Goal: Task Accomplishment & Management: Manage account settings

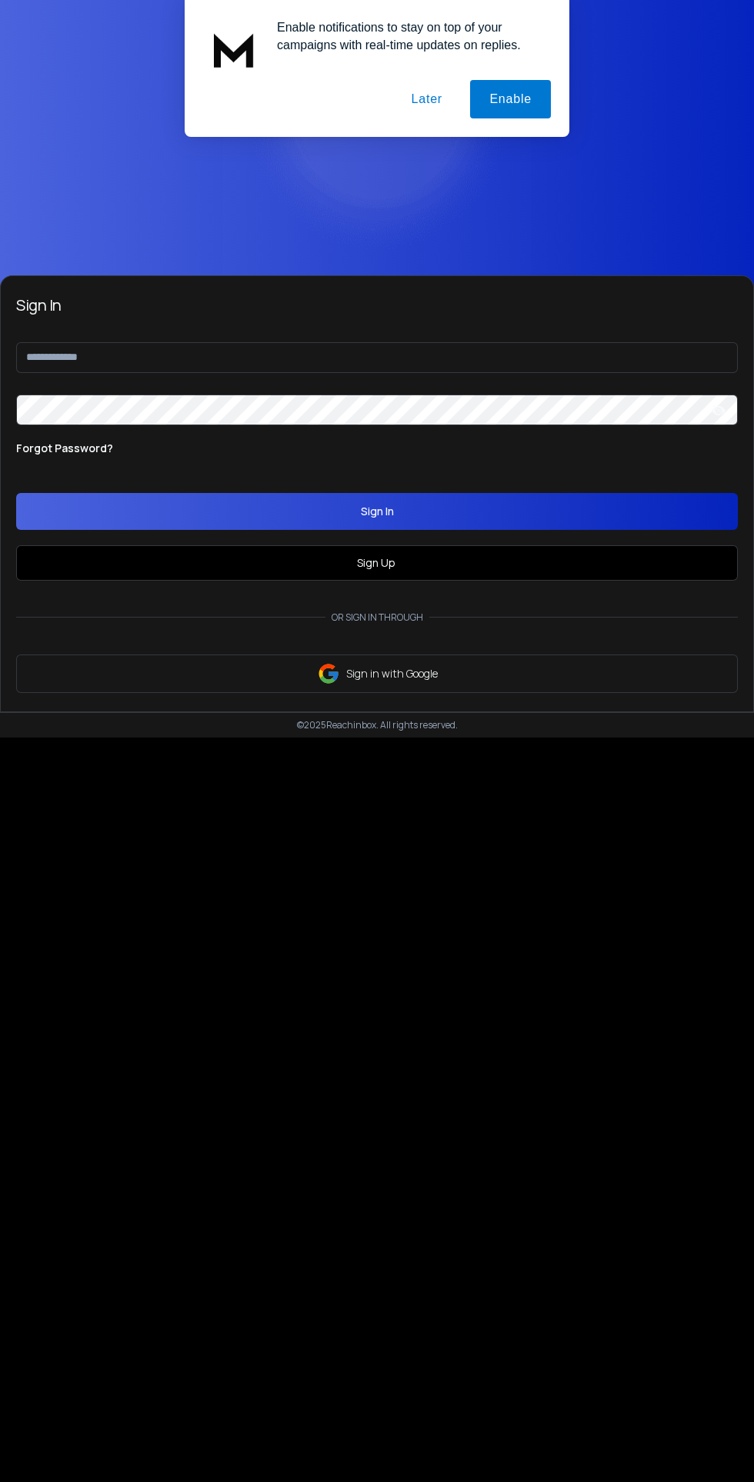
click at [79, 363] on input "email" at bounding box center [376, 357] width 721 height 31
type input "**********"
click at [16, 493] on button "Sign In" at bounding box center [376, 511] width 721 height 37
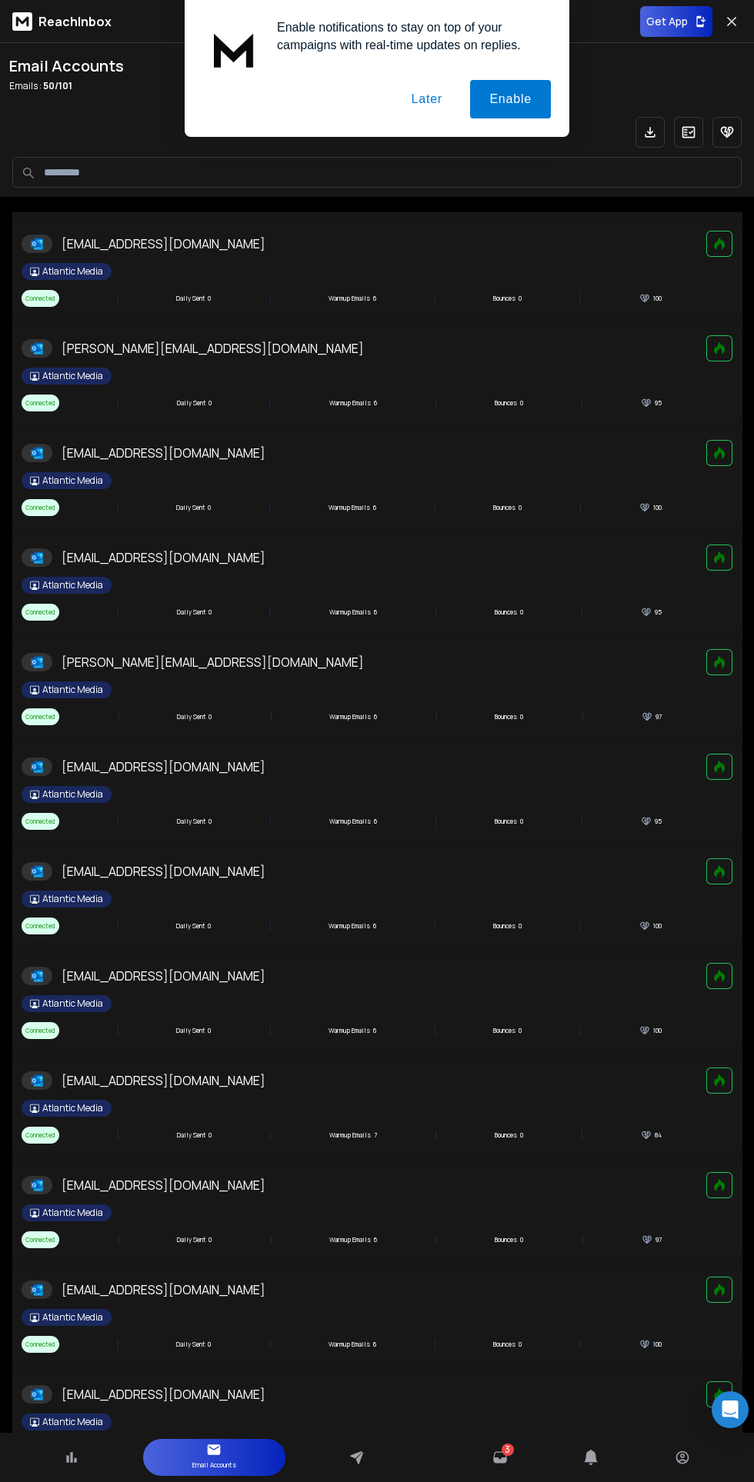
click at [499, 1457] on icon at bounding box center [499, 1457] width 15 height 15
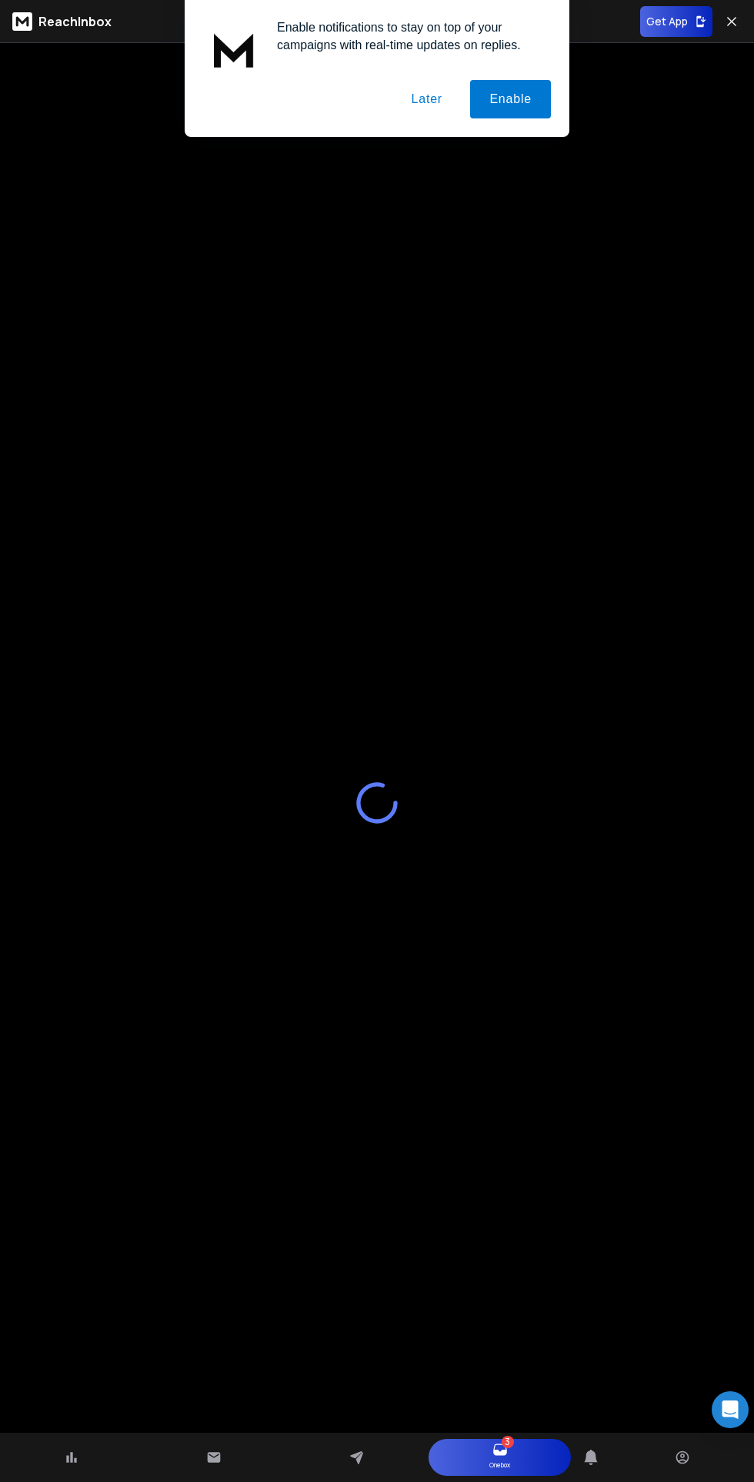
click at [435, 109] on button "Later" at bounding box center [425, 99] width 69 height 38
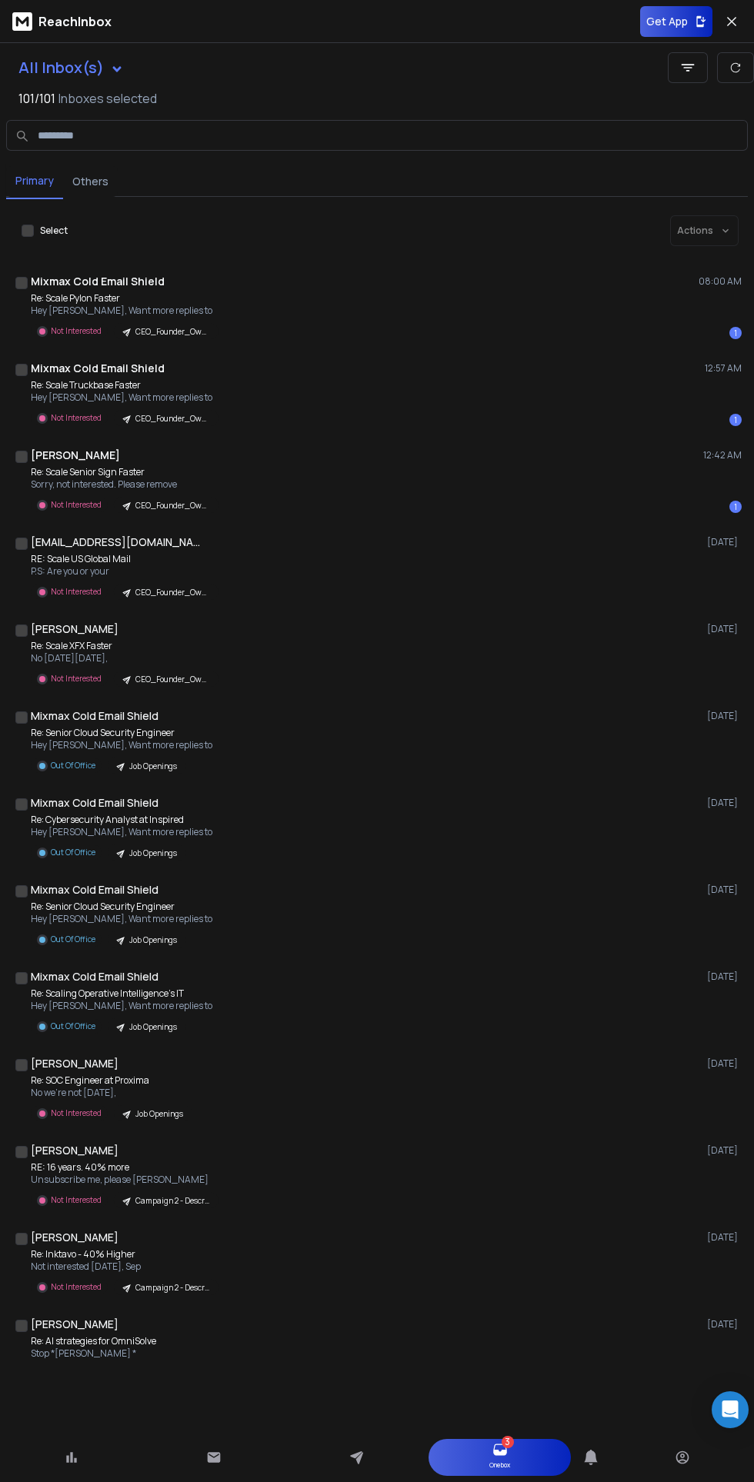
click at [484, 534] on div "tnibber@usglobalmail.com 11 Sep" at bounding box center [386, 541] width 711 height 15
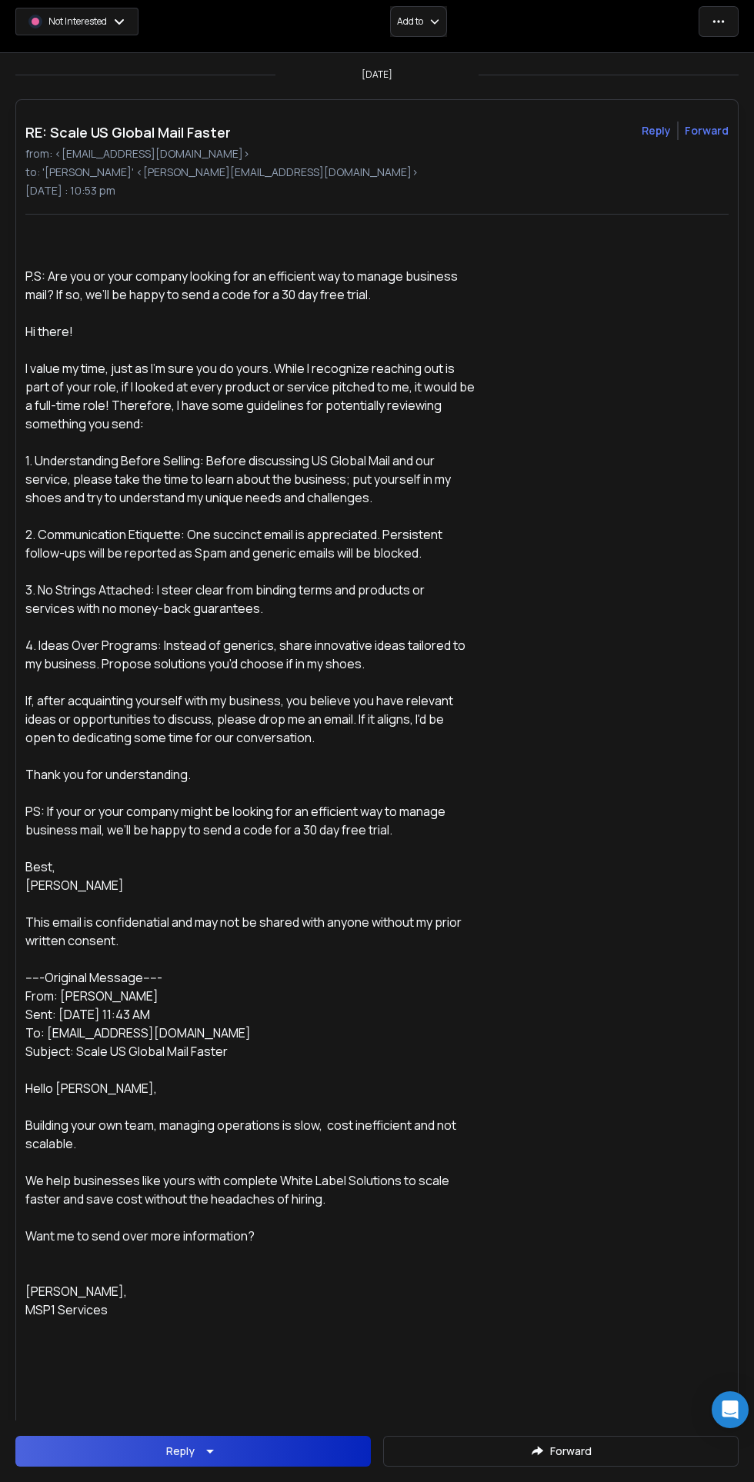
scroll to position [0, 0]
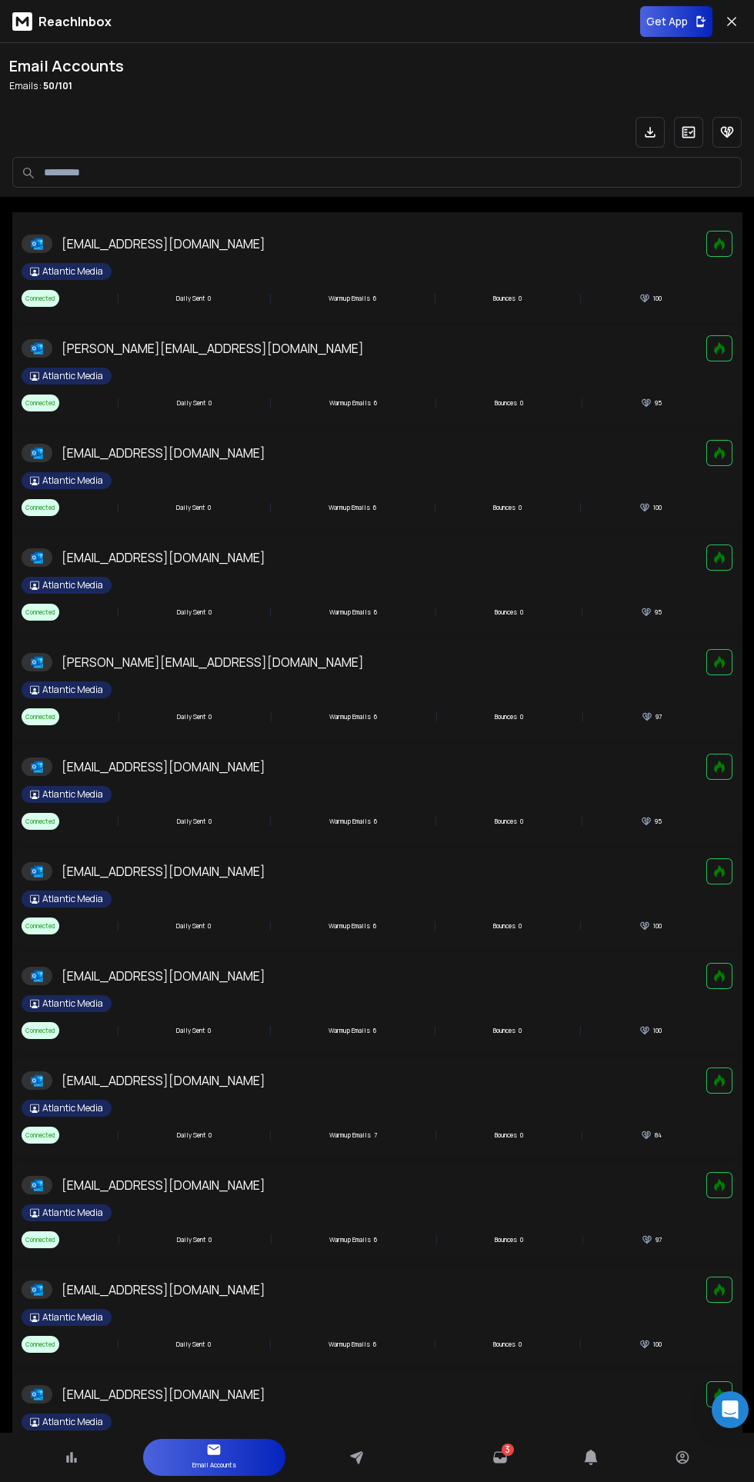
scroll to position [15, 0]
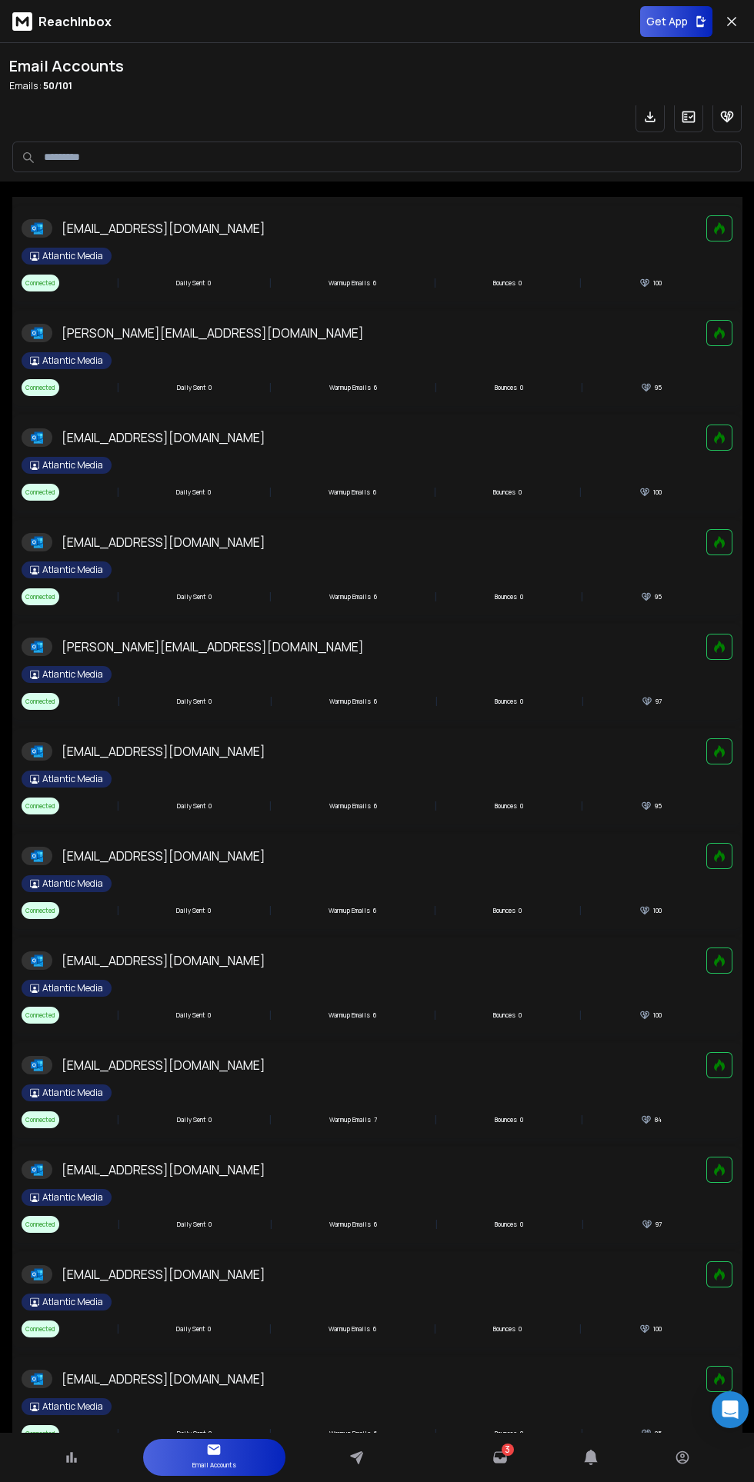
click at [99, 1478] on div "Email Accounts 3" at bounding box center [377, 1457] width 754 height 49
click at [98, 1476] on div "Email Accounts 3" at bounding box center [377, 1457] width 754 height 49
click at [500, 1461] on icon at bounding box center [500, 1458] width 14 height 12
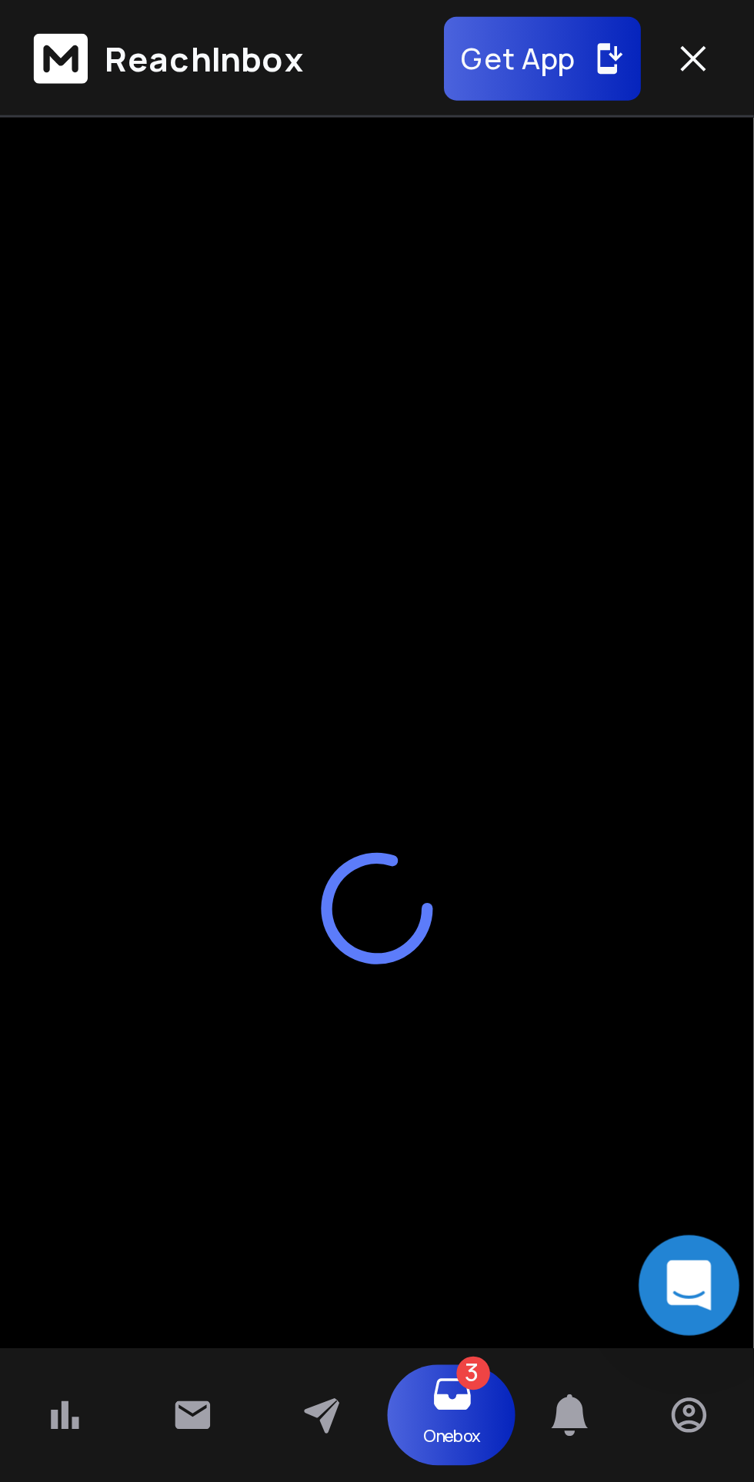
scroll to position [43, 0]
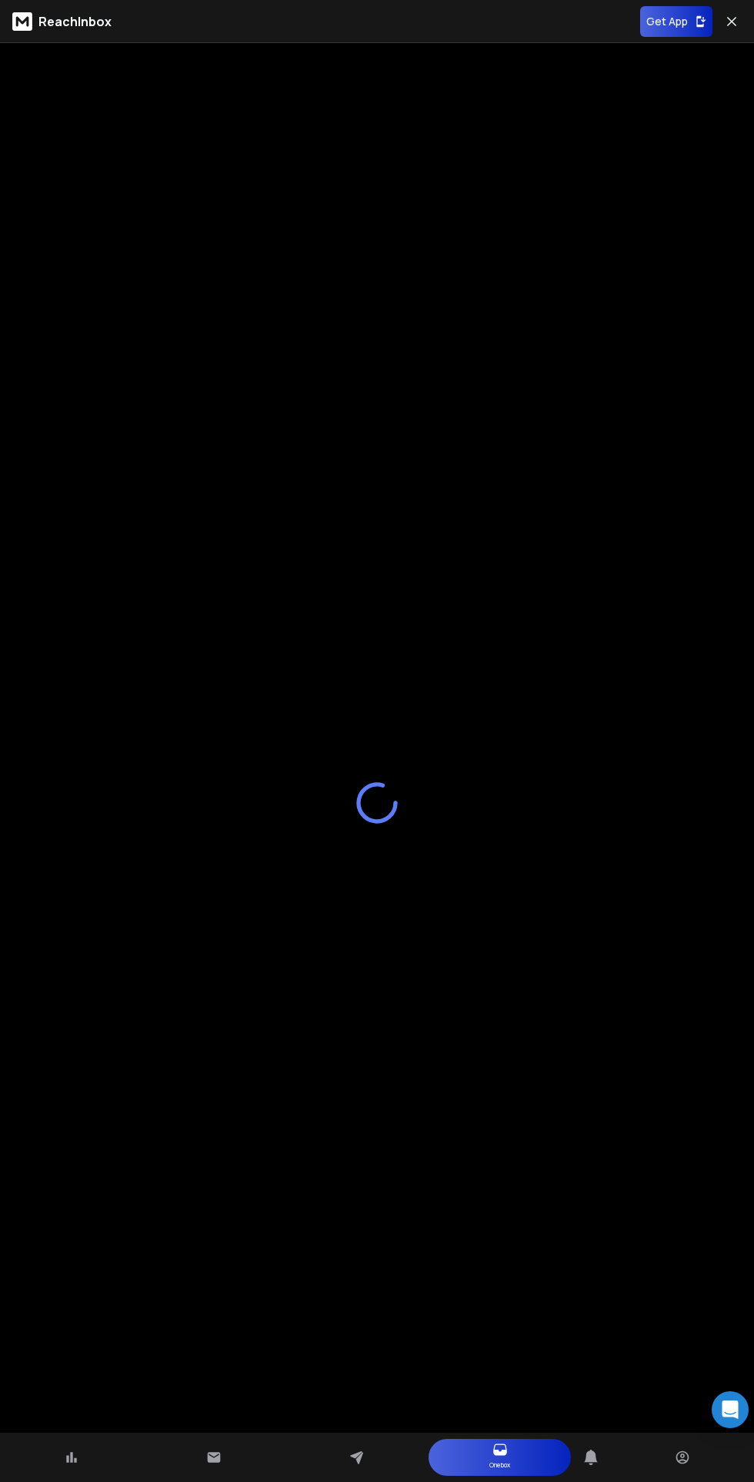
scroll to position [43, 0]
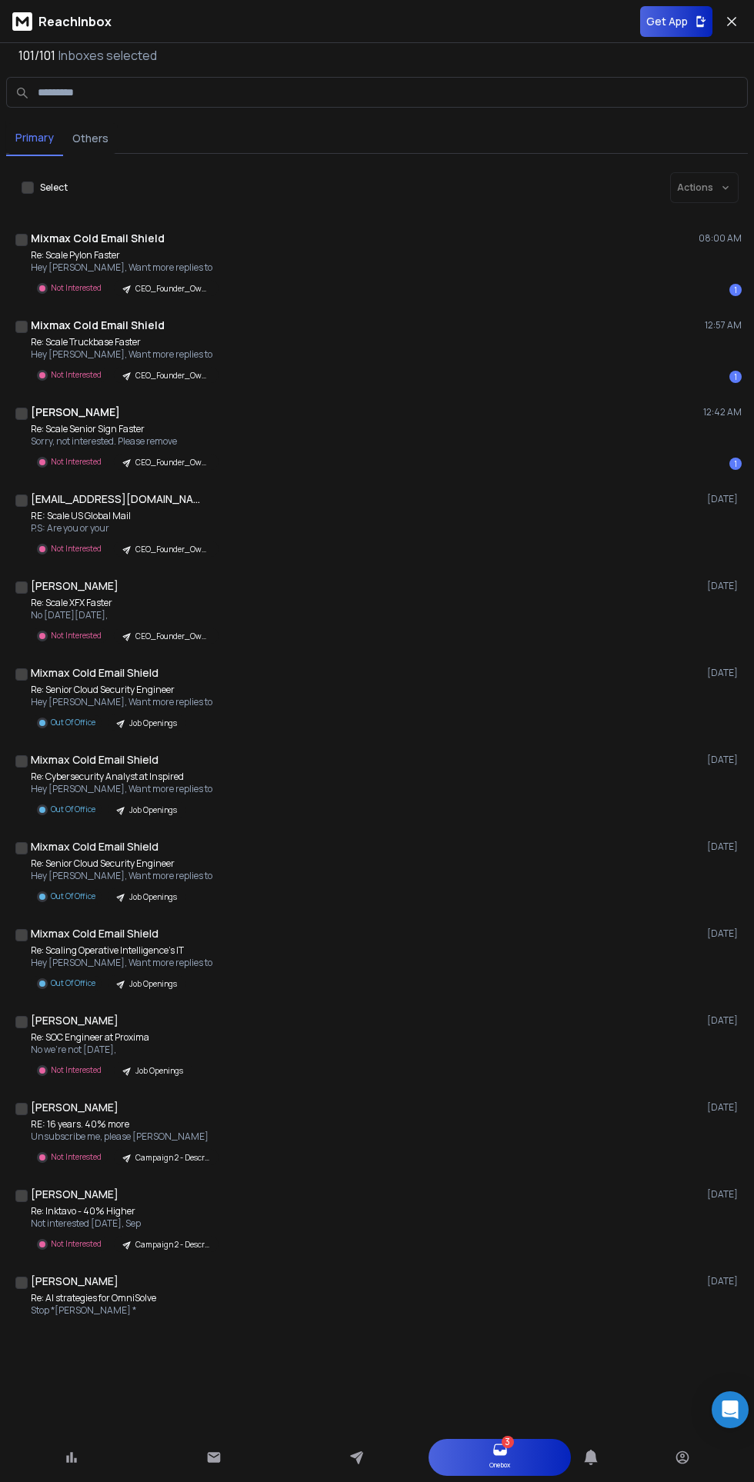
click at [410, 325] on div "Mixmax Cold Email Shield 12:57 AM" at bounding box center [386, 325] width 711 height 15
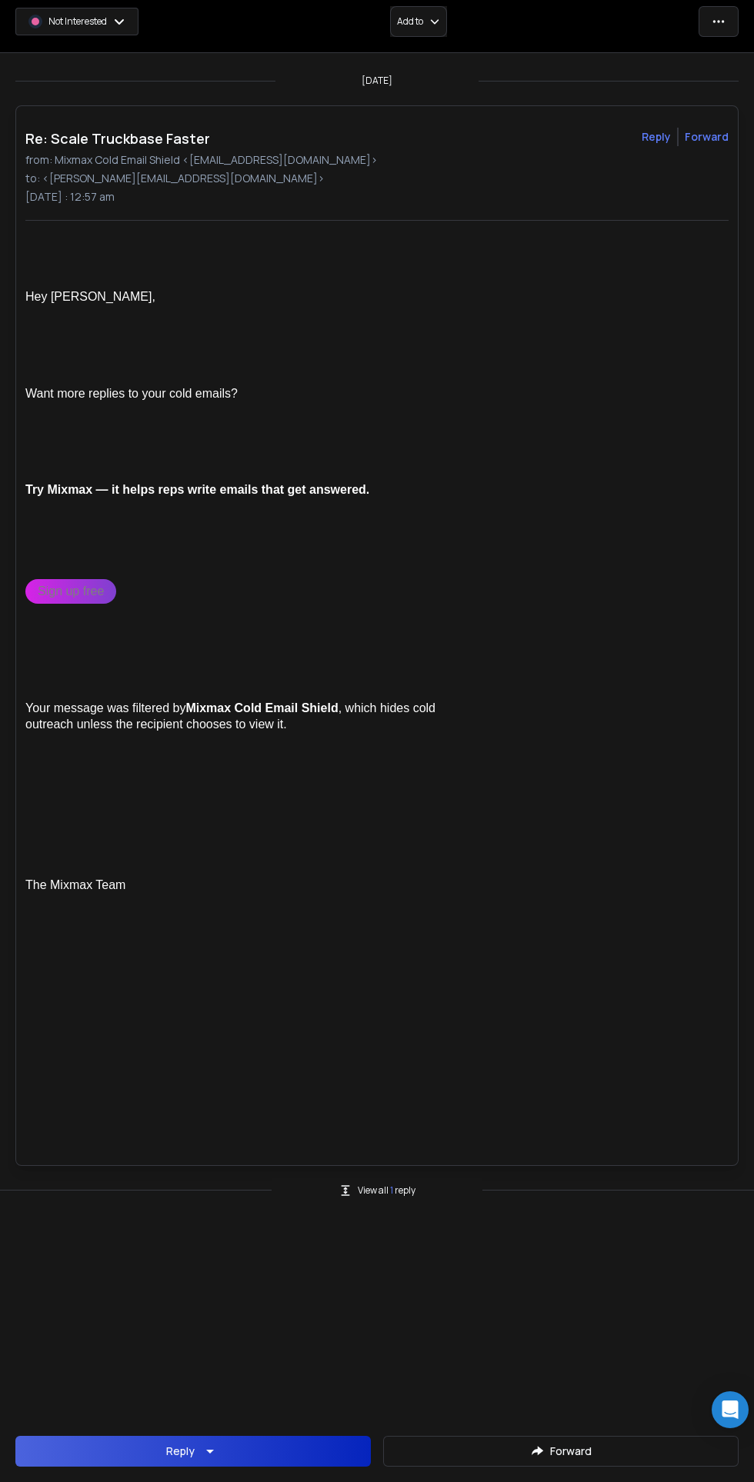
scroll to position [15, 0]
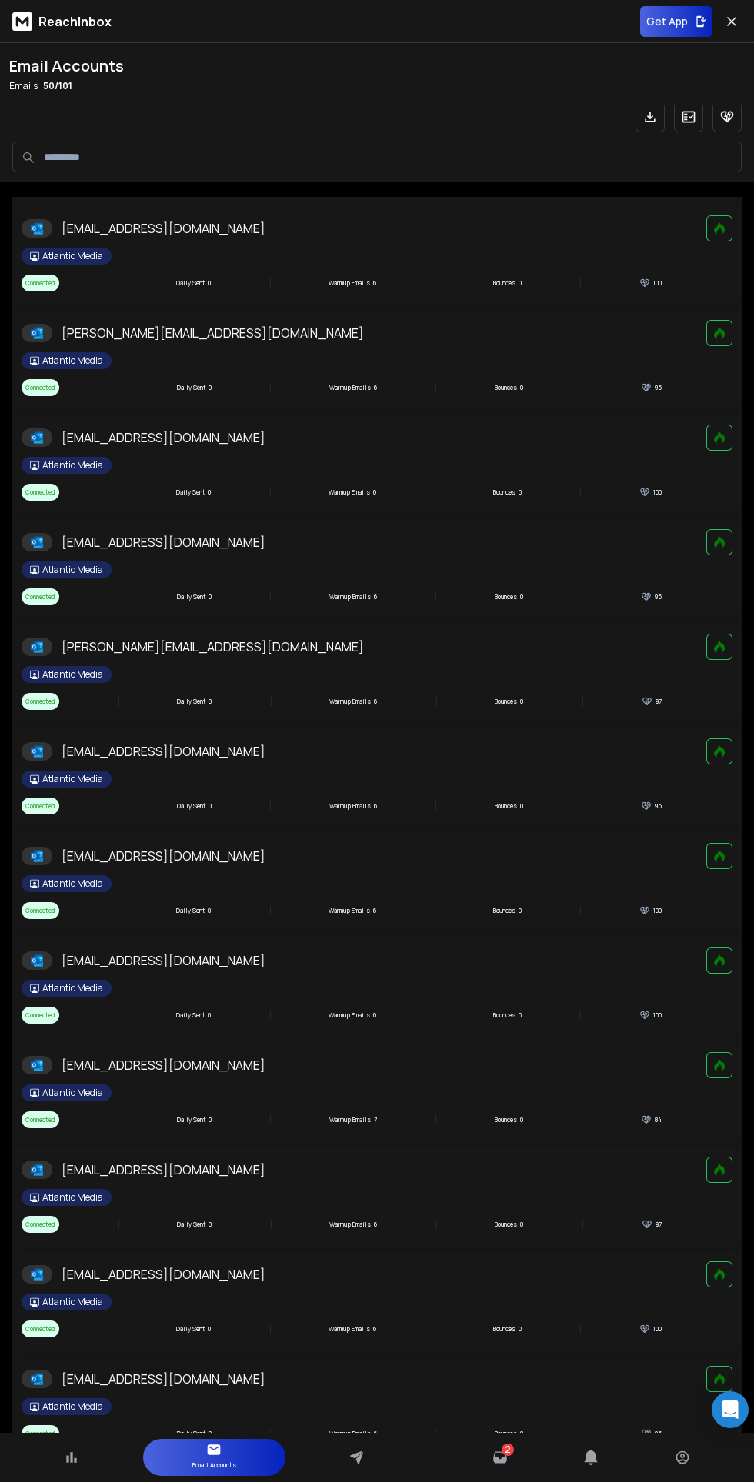
click at [511, 1481] on div "Email Accounts 2" at bounding box center [377, 1457] width 754 height 49
click at [515, 1481] on div "Email Accounts 2" at bounding box center [377, 1457] width 754 height 49
click at [523, 1481] on div "Email Accounts 2" at bounding box center [377, 1457] width 754 height 49
click at [499, 1457] on icon at bounding box center [499, 1457] width 15 height 15
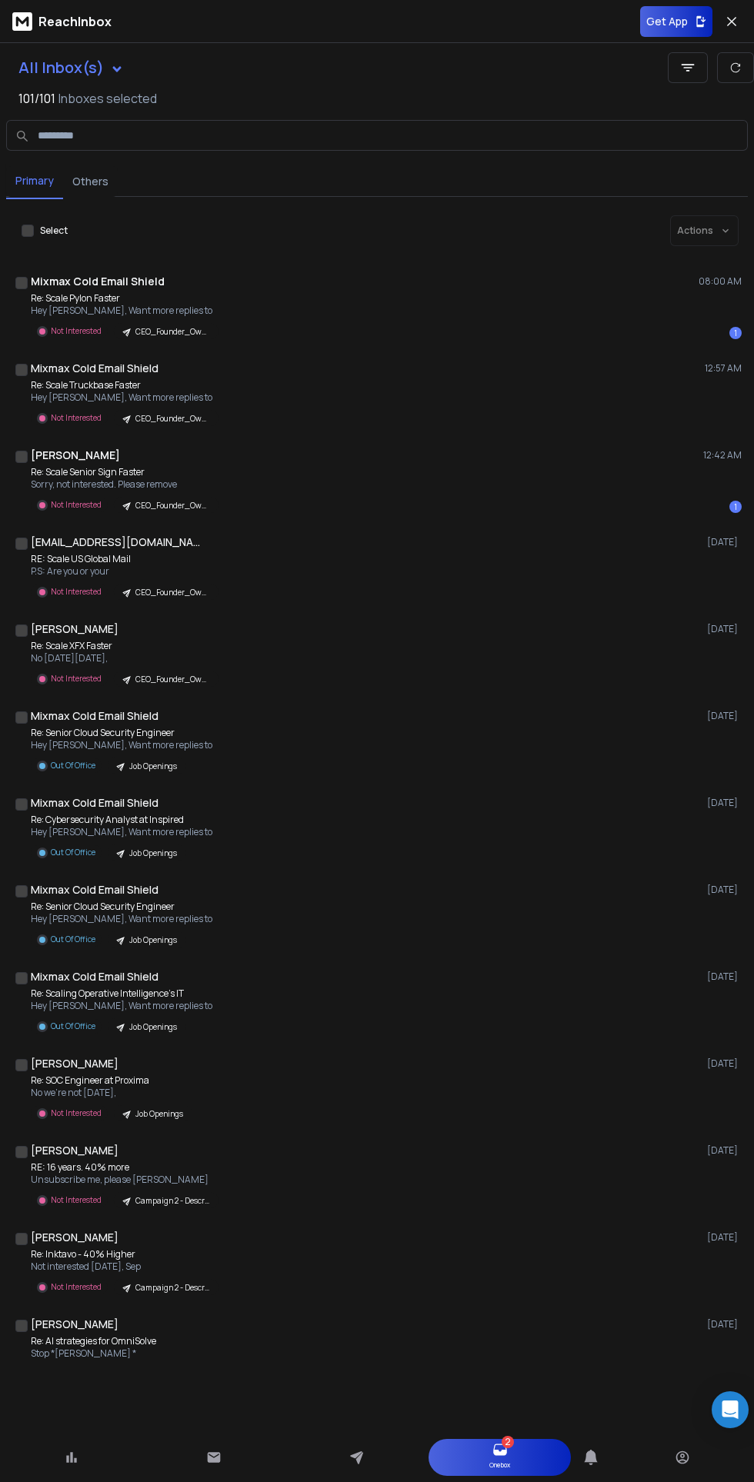
click at [333, 274] on div "Mixmax Cold Email Shield 08:00 AM" at bounding box center [386, 281] width 711 height 15
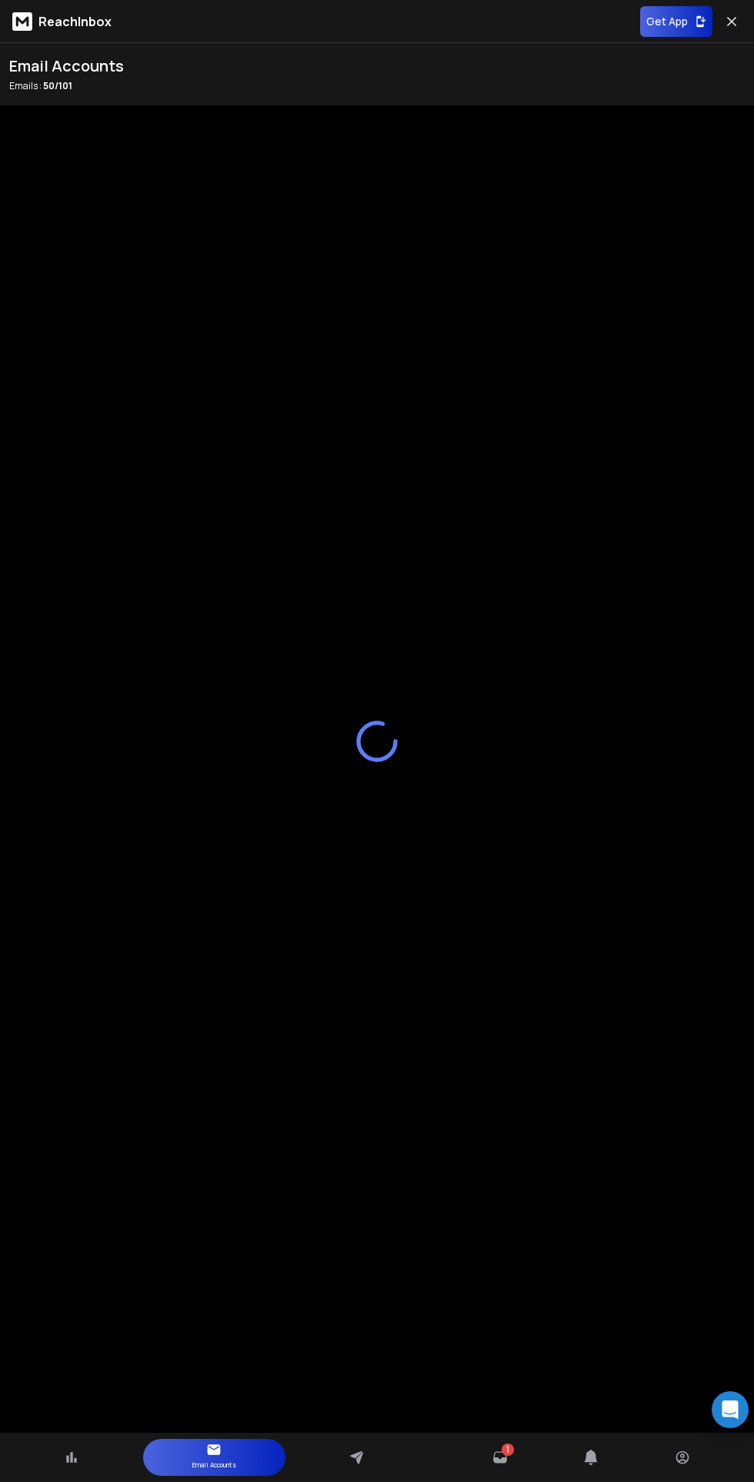
scroll to position [15, 0]
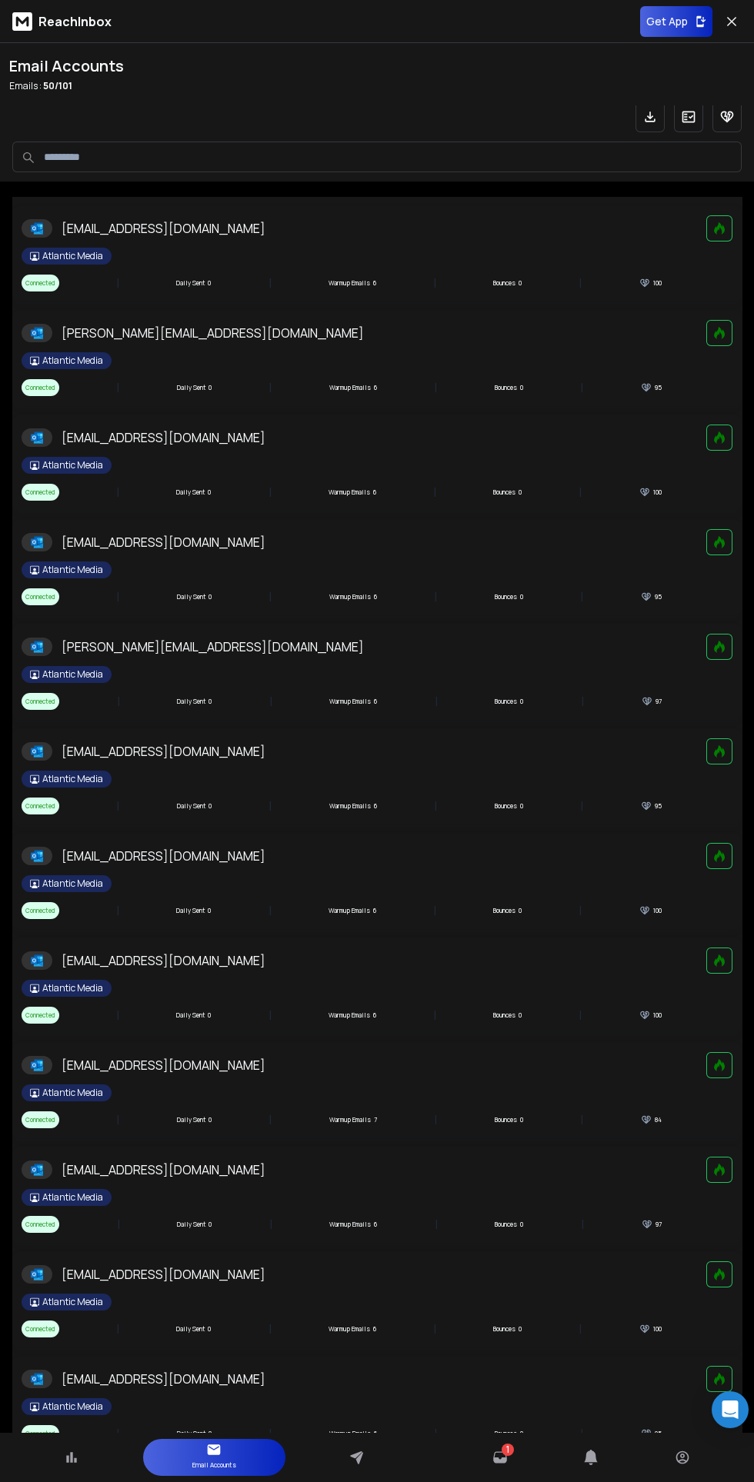
click at [499, 1481] on div "Email Accounts 1" at bounding box center [377, 1457] width 754 height 49
click at [506, 1481] on div "Email Accounts 1" at bounding box center [377, 1457] width 754 height 49
click at [503, 1436] on div "Email Accounts 1" at bounding box center [377, 1457] width 754 height 49
click at [507, 1450] on span "1" at bounding box center [507, 1450] width 3 height 12
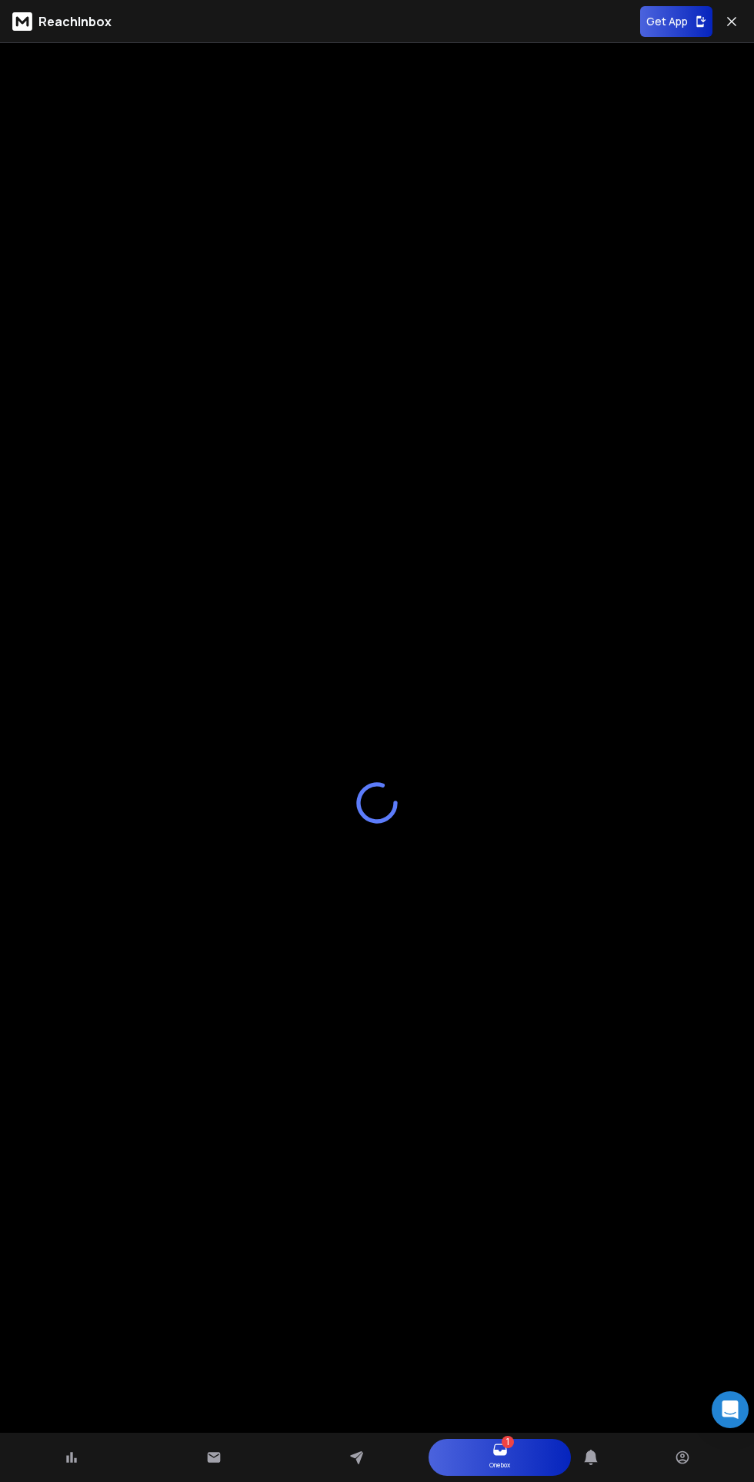
scroll to position [43, 0]
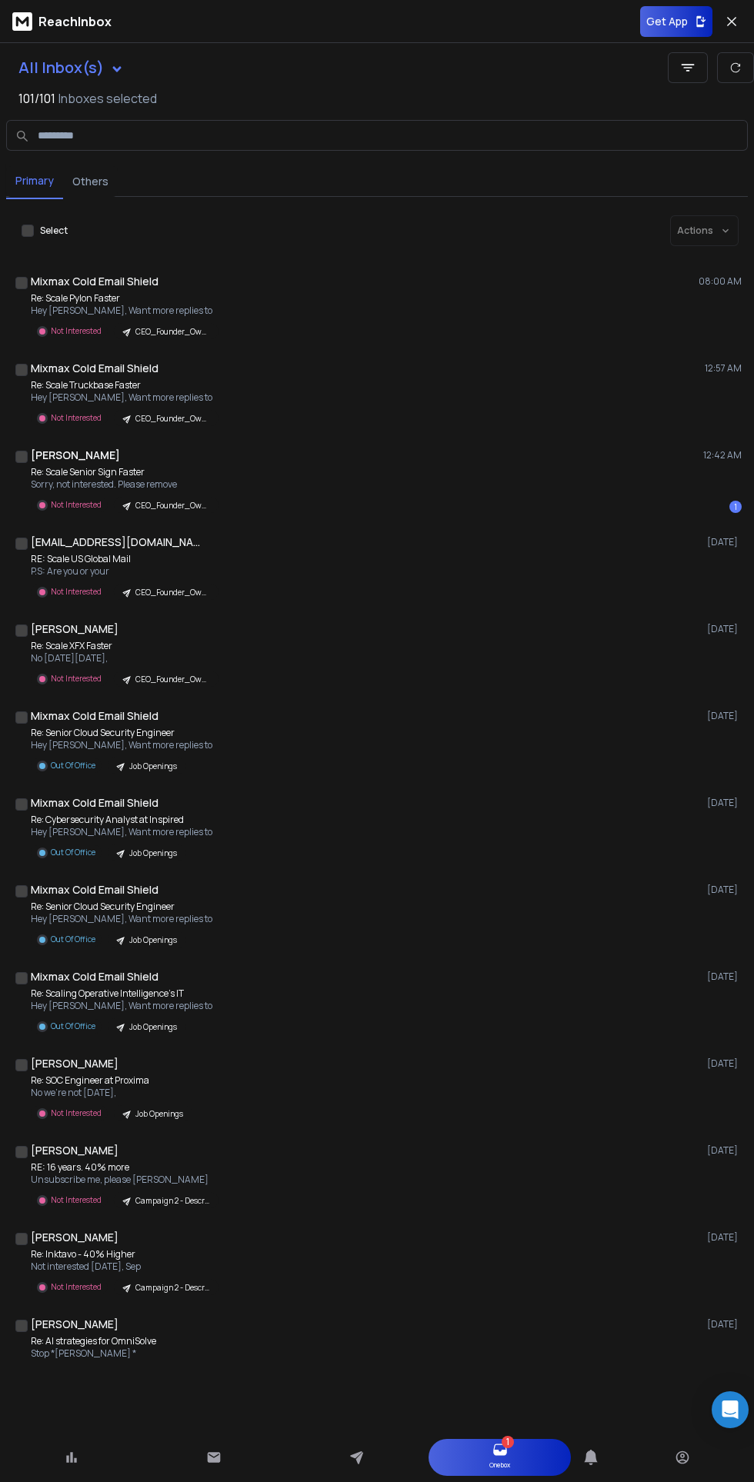
click at [397, 466] on div "Re: Scale Senior Sign Faster Sorry, not interested. Please remove Not Intereste…" at bounding box center [386, 489] width 711 height 47
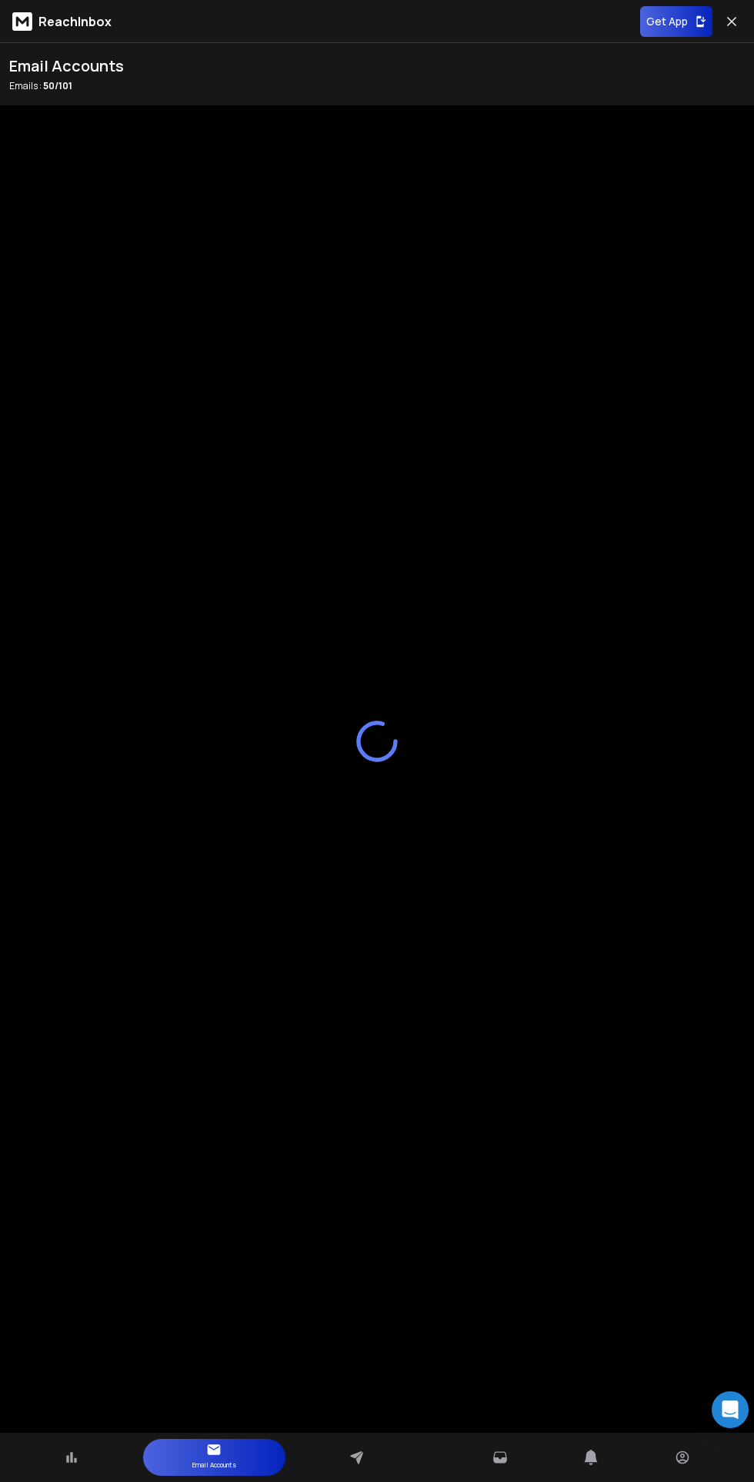
scroll to position [15, 0]
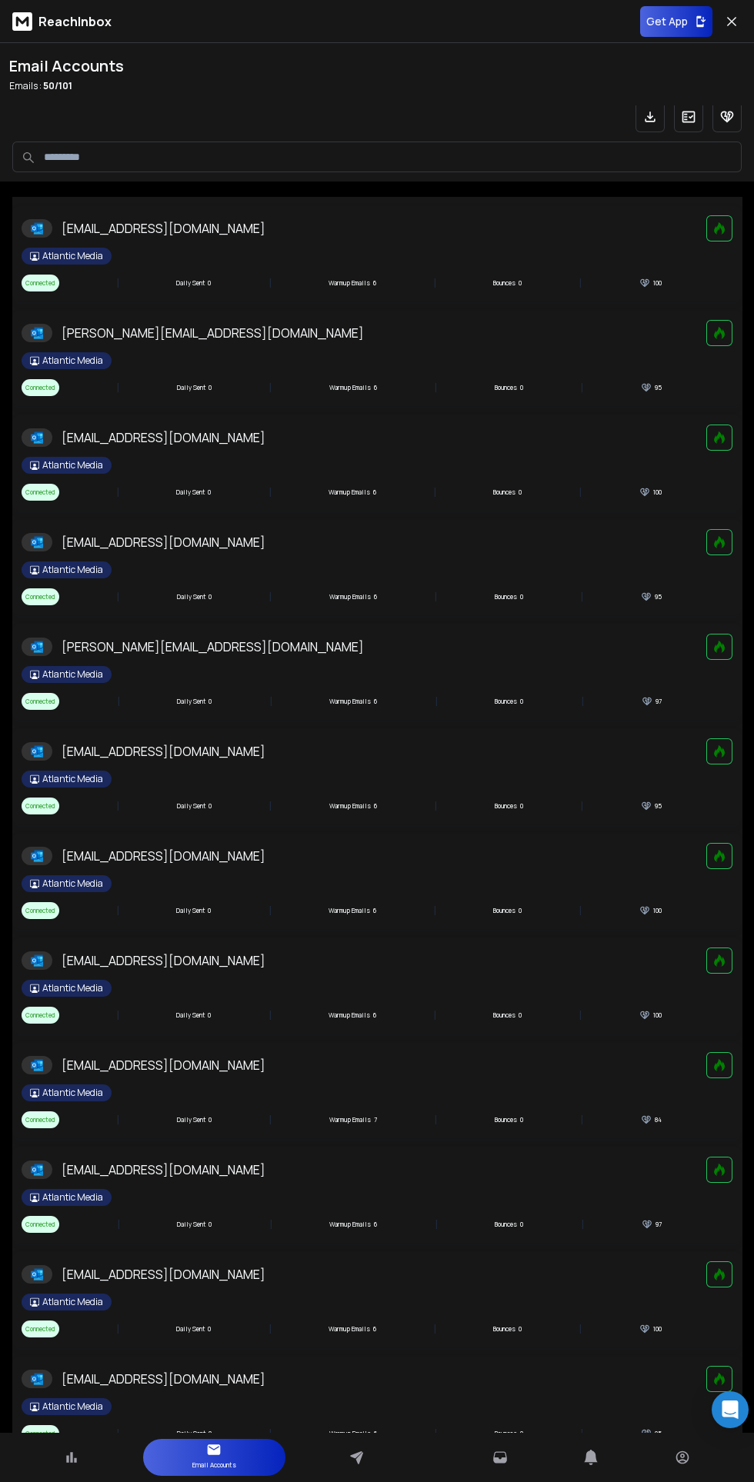
click at [658, 21] on button "Get App" at bounding box center [676, 21] width 72 height 31
click at [662, 21] on button "Get App" at bounding box center [676, 21] width 72 height 31
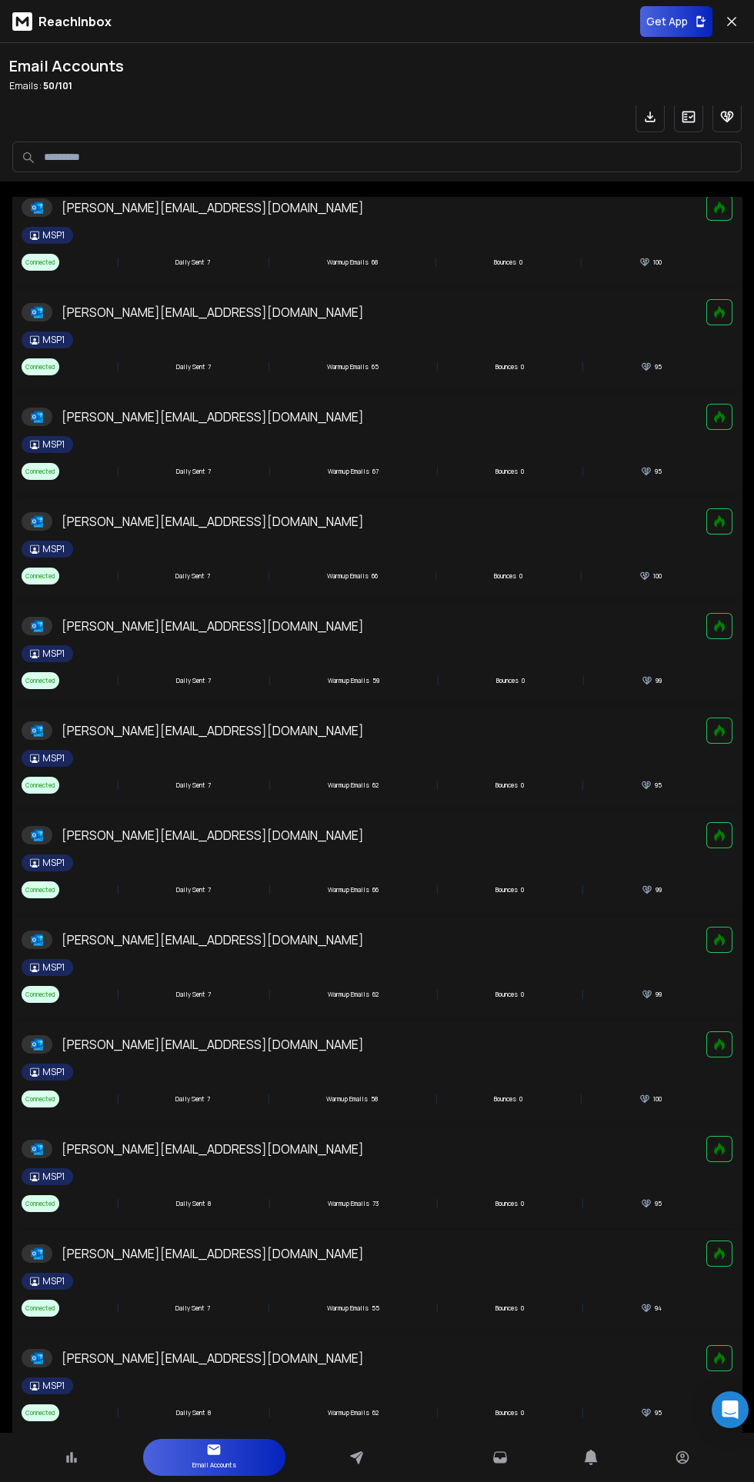
scroll to position [3888, 0]
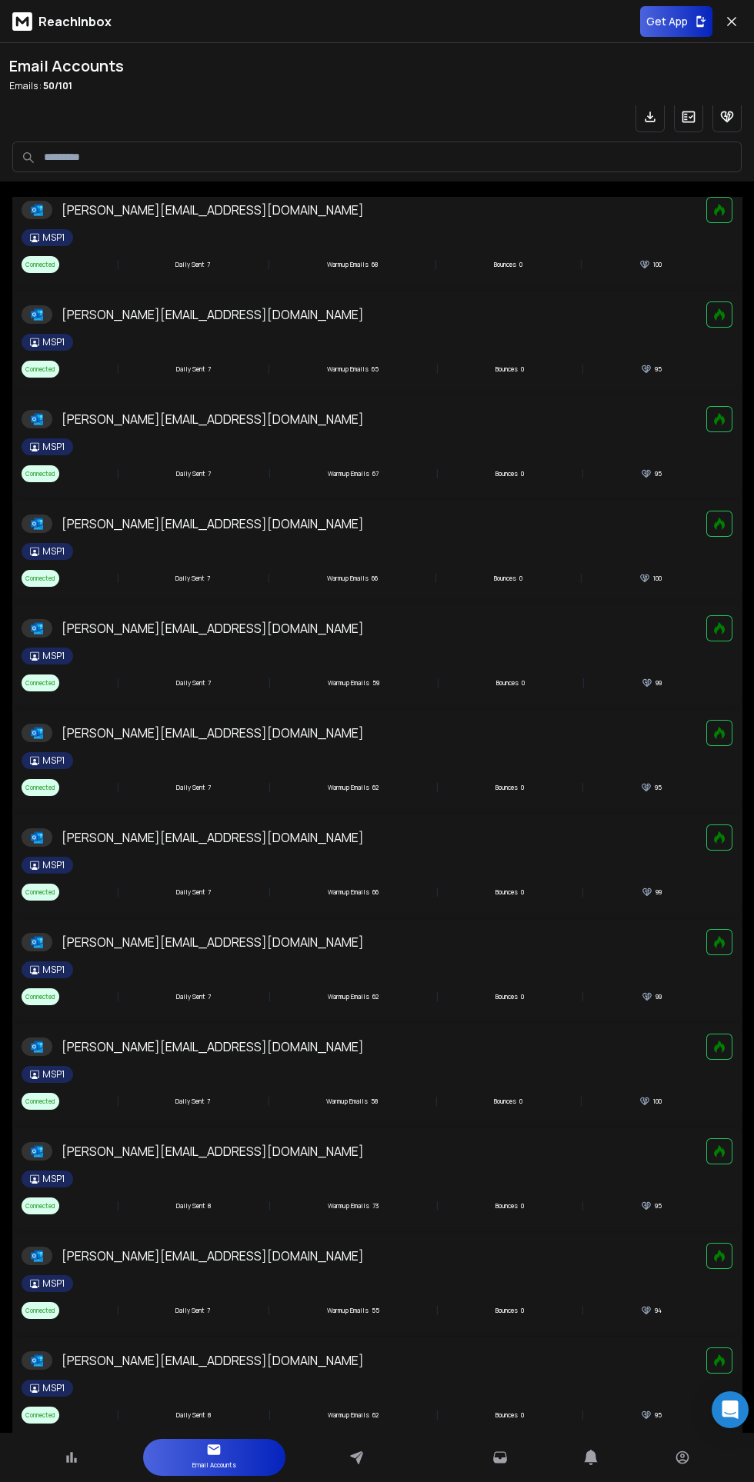
click at [673, 1481] on div "Email Accounts" at bounding box center [377, 1457] width 754 height 49
click at [682, 1460] on icon at bounding box center [682, 1457] width 13 height 13
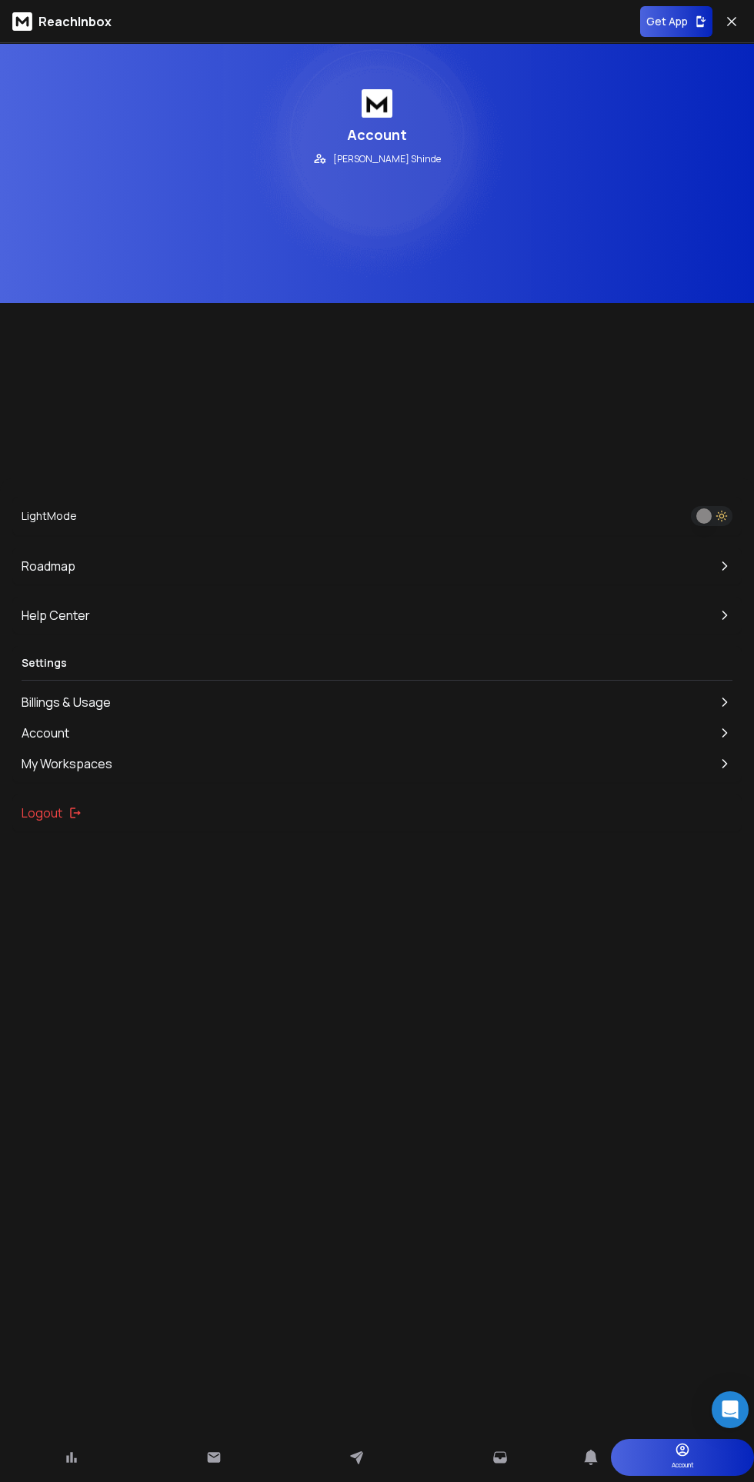
click at [591, 1457] on icon at bounding box center [591, 1457] width 14 height 15
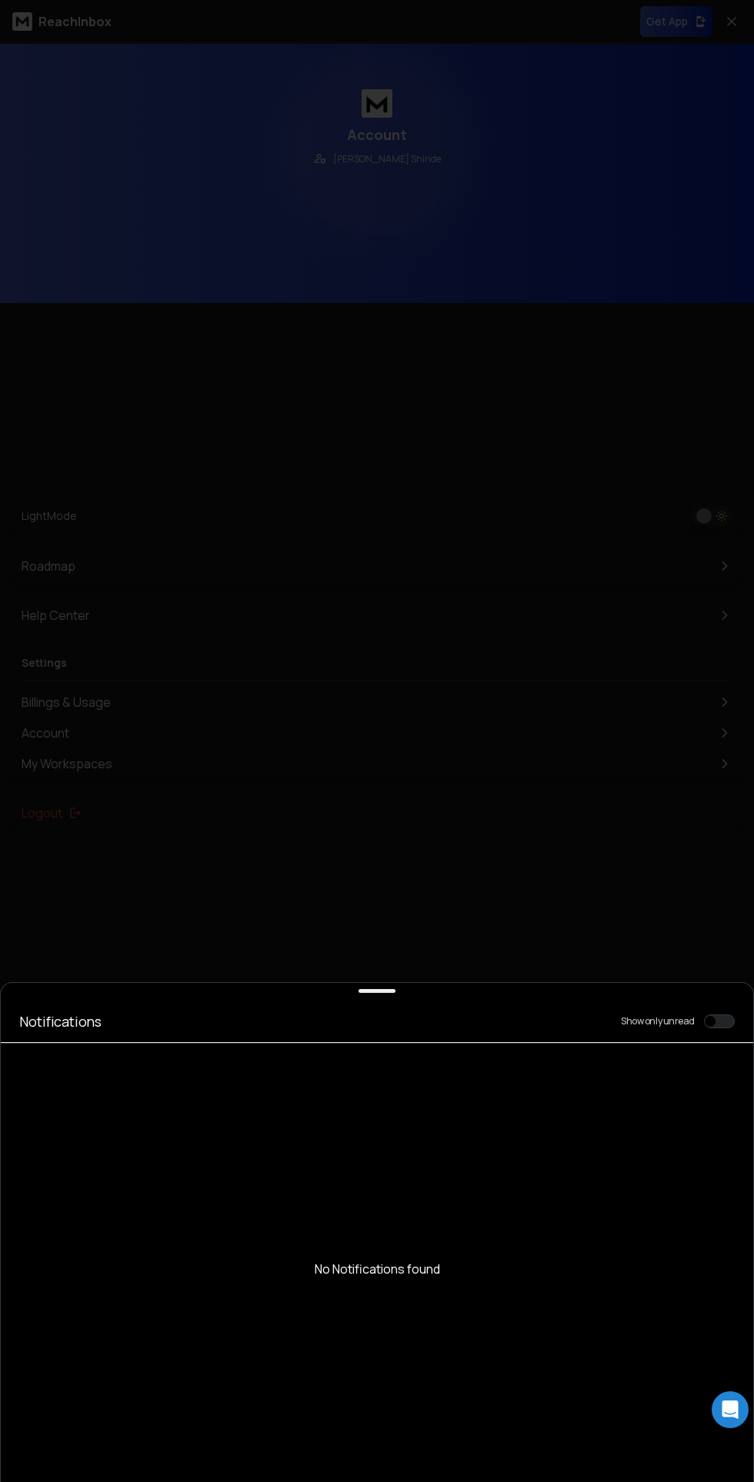
click at [641, 774] on div at bounding box center [377, 741] width 754 height 1482
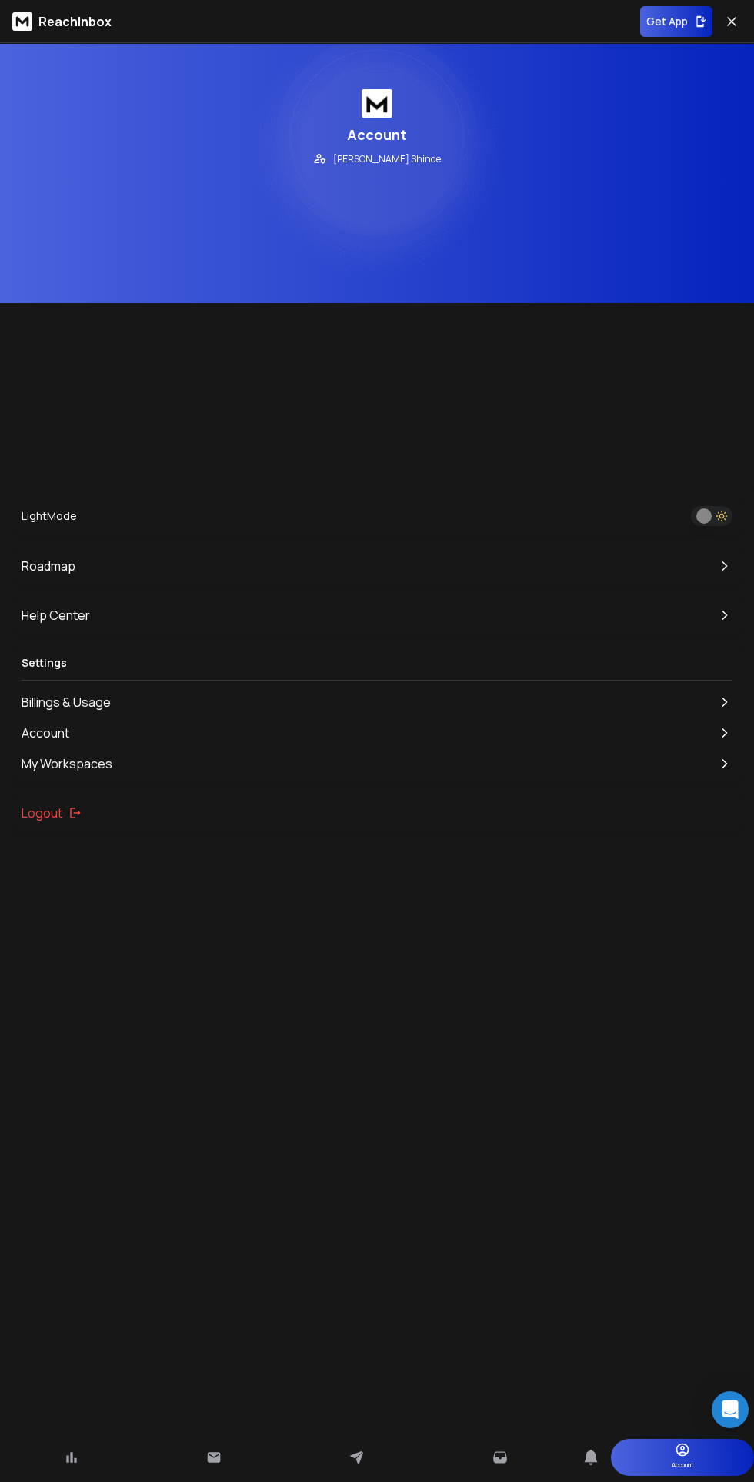
click at [499, 1458] on icon at bounding box center [499, 1457] width 15 height 15
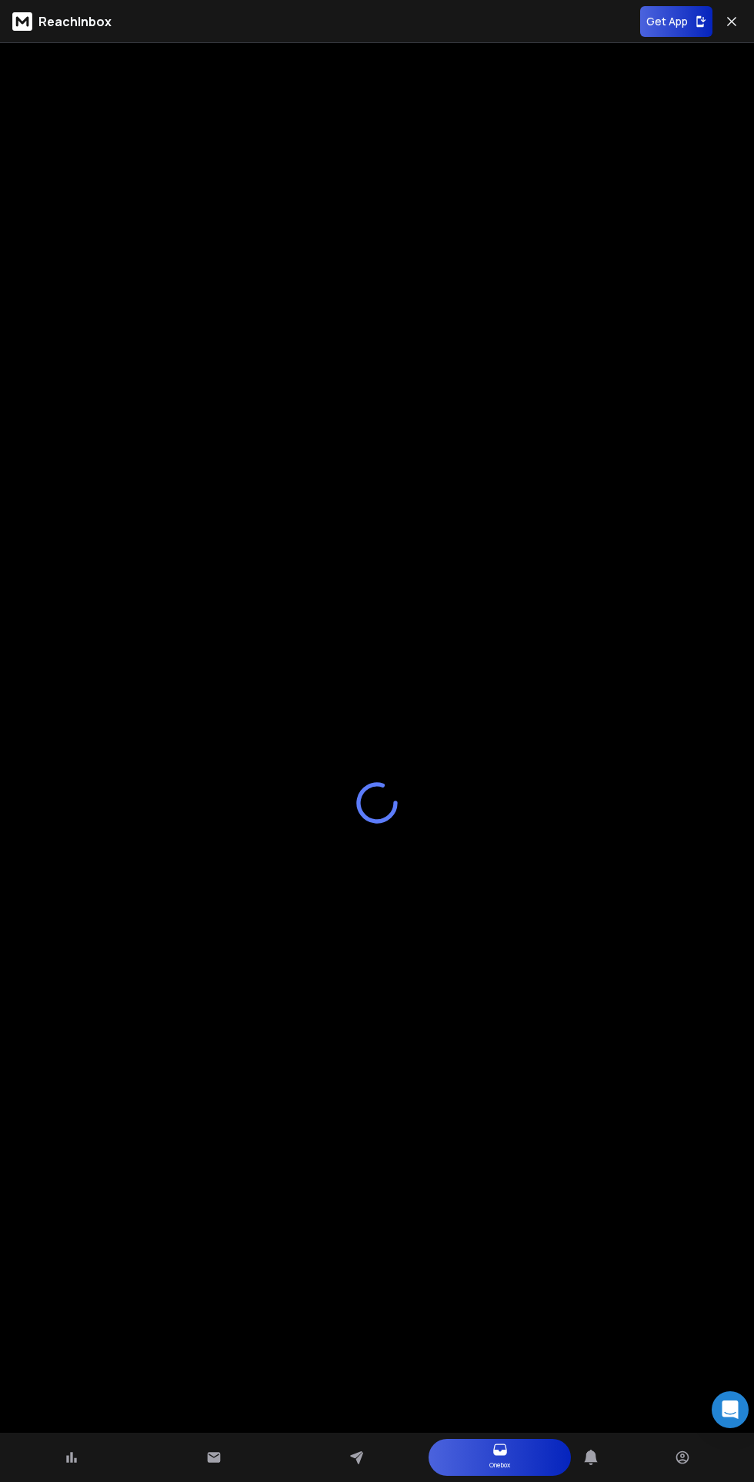
scroll to position [43, 0]
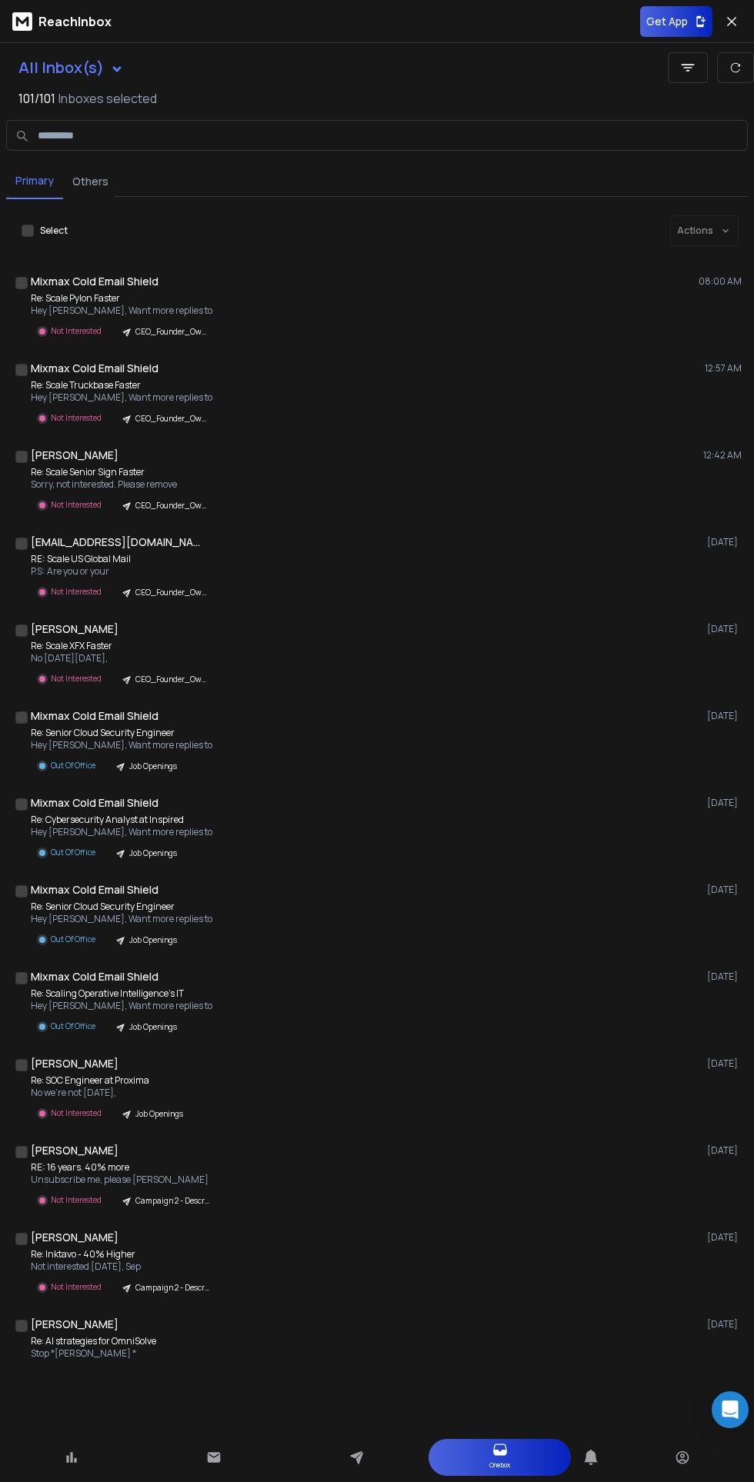
click at [318, 1464] on div at bounding box center [356, 1457] width 143 height 37
click at [214, 1457] on icon at bounding box center [213, 1457] width 15 height 15
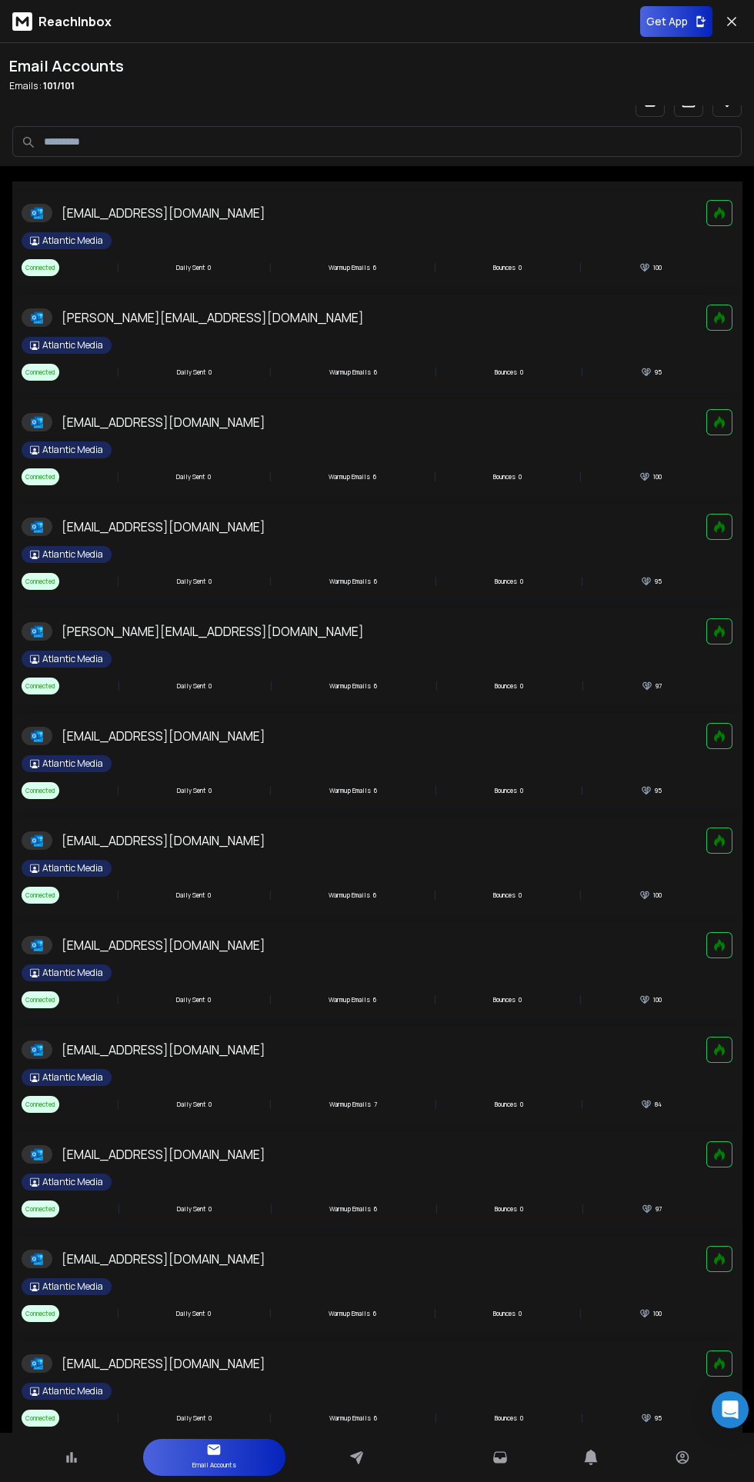
click at [336, 209] on div "[EMAIL_ADDRESS][DOMAIN_NAME]" at bounding box center [377, 213] width 711 height 26
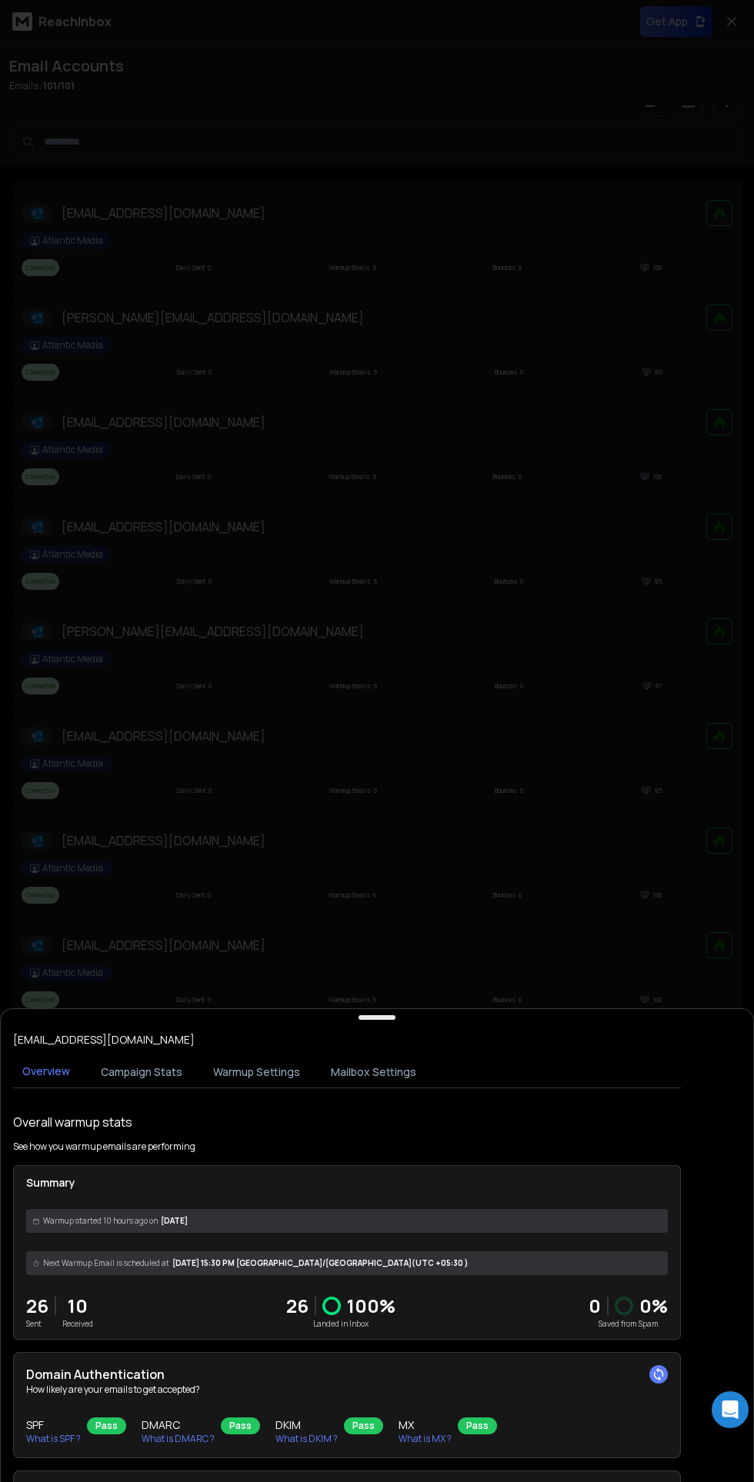
click at [265, 1071] on button "Warmup Settings" at bounding box center [256, 1072] width 105 height 34
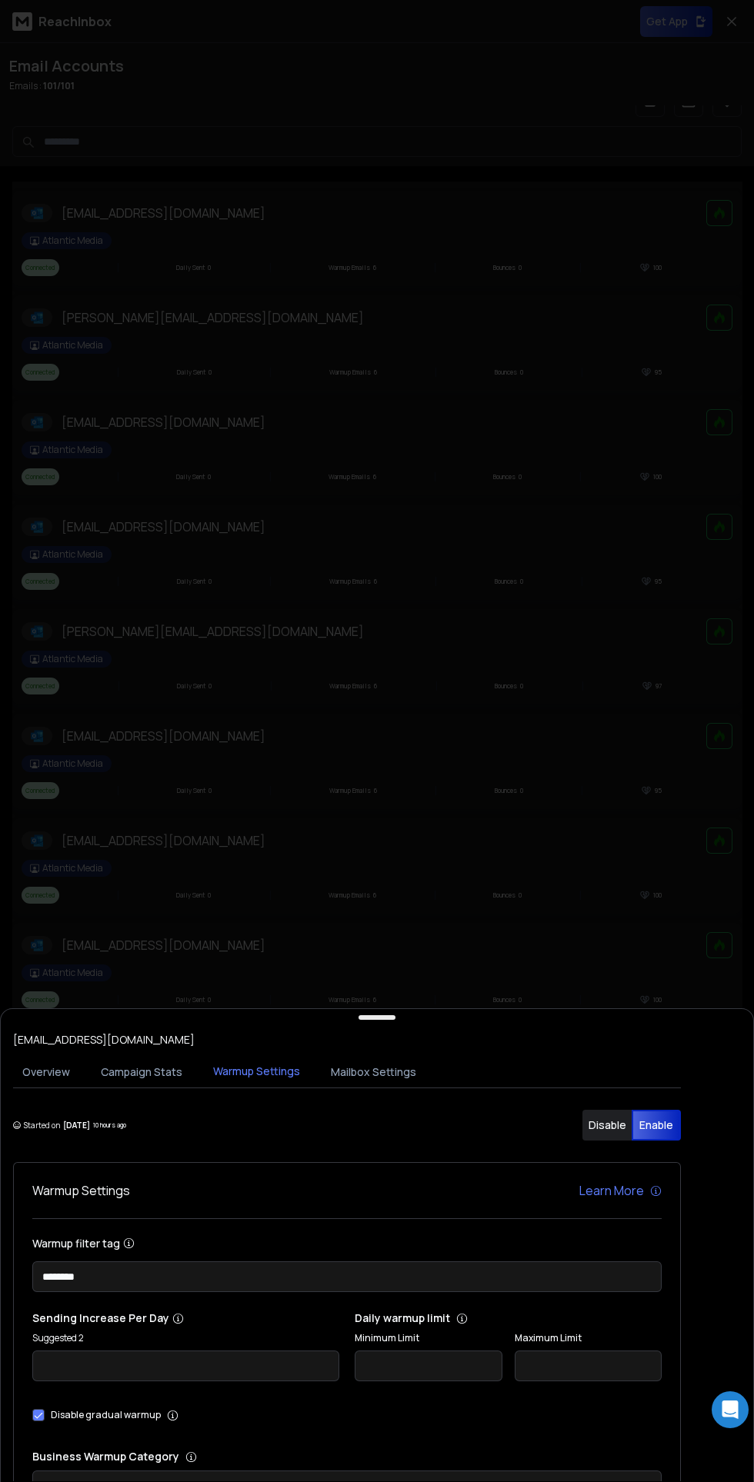
click at [148, 1079] on button "Campaign Stats" at bounding box center [142, 1072] width 100 height 34
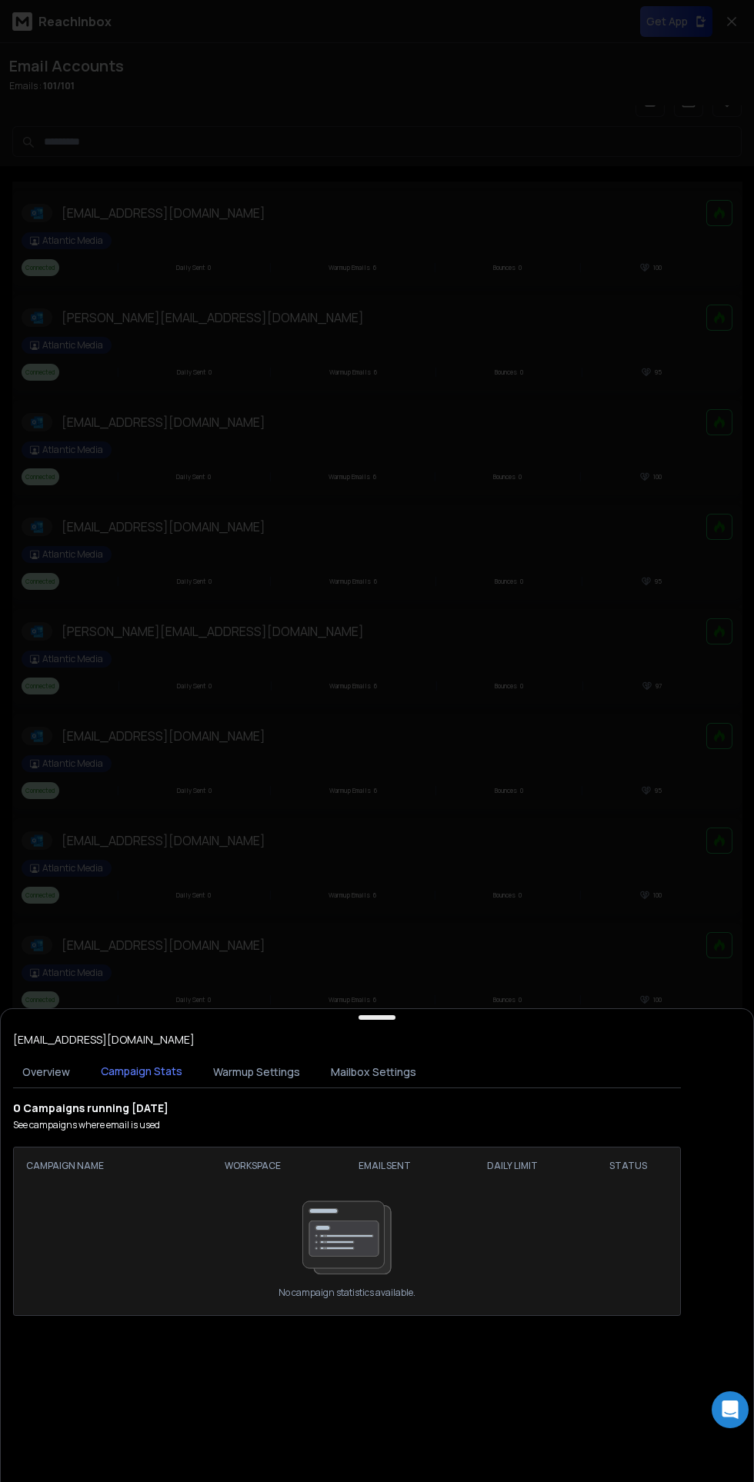
click at [49, 1059] on button "Overview" at bounding box center [46, 1072] width 66 height 34
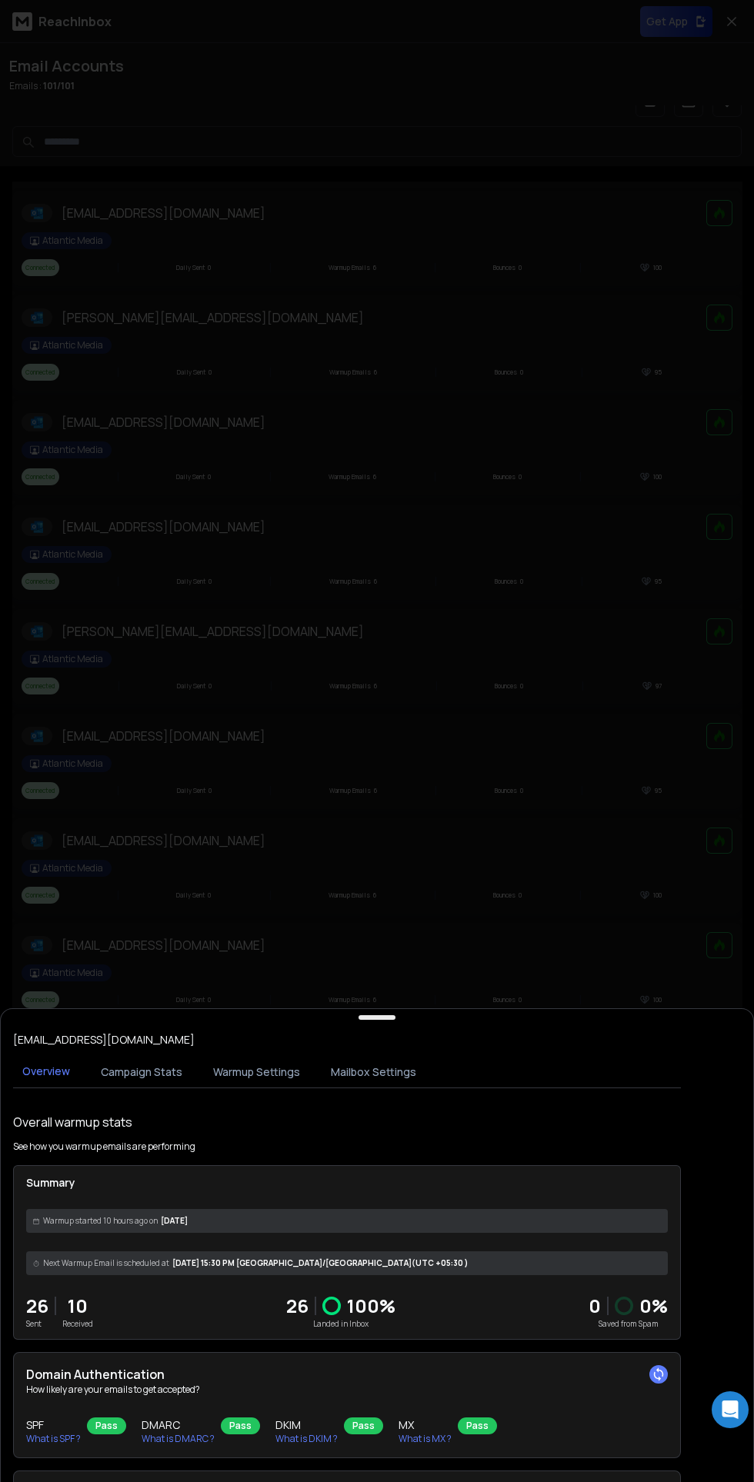
click at [611, 840] on div at bounding box center [377, 741] width 754 height 1482
